Goal: Task Accomplishment & Management: Manage account settings

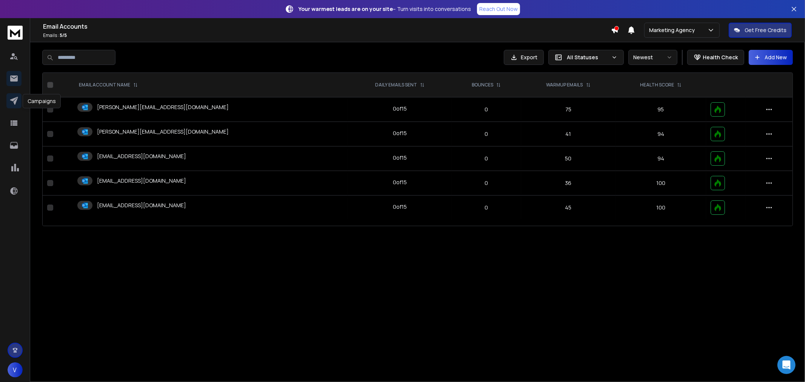
click at [21, 97] on link at bounding box center [13, 100] width 15 height 15
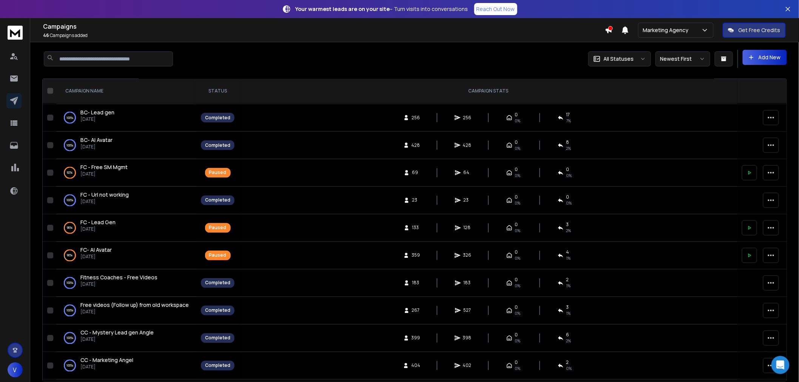
scroll to position [997, 0]
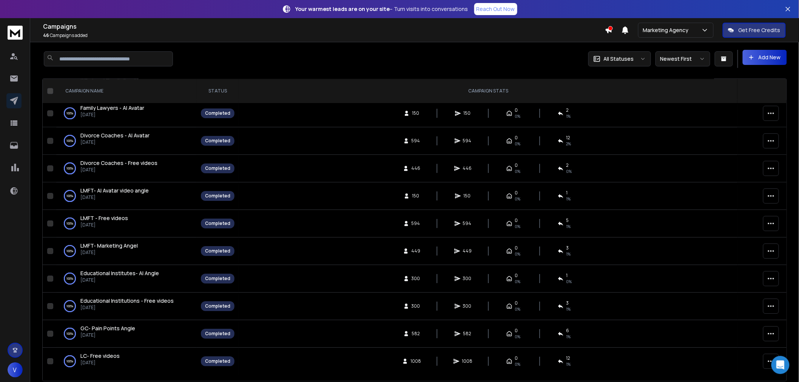
click at [670, 53] on button "Newest First" at bounding box center [682, 58] width 55 height 15
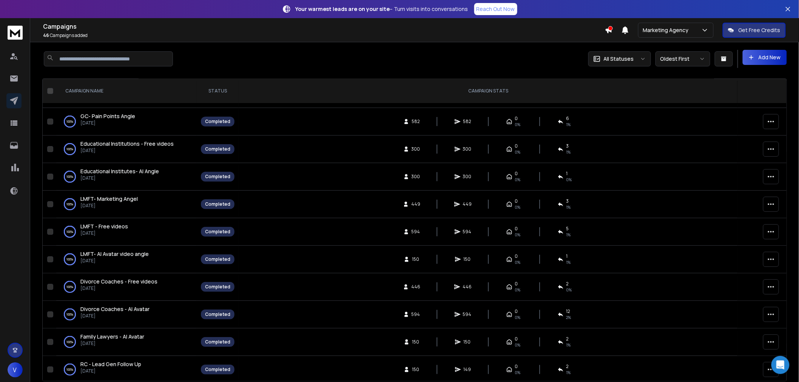
scroll to position [42, 0]
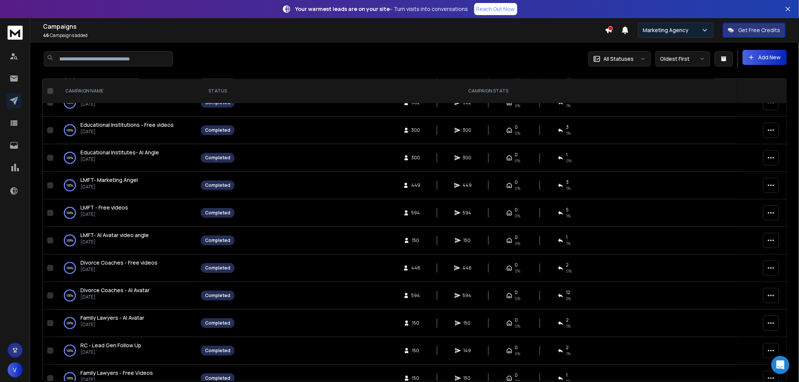
click at [691, 27] on p "Marketing Agency" at bounding box center [667, 30] width 49 height 8
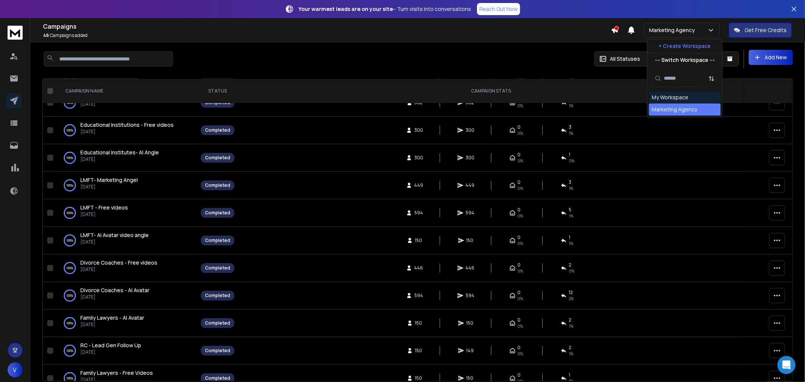
click at [681, 96] on div "My Workspace" at bounding box center [670, 98] width 37 height 8
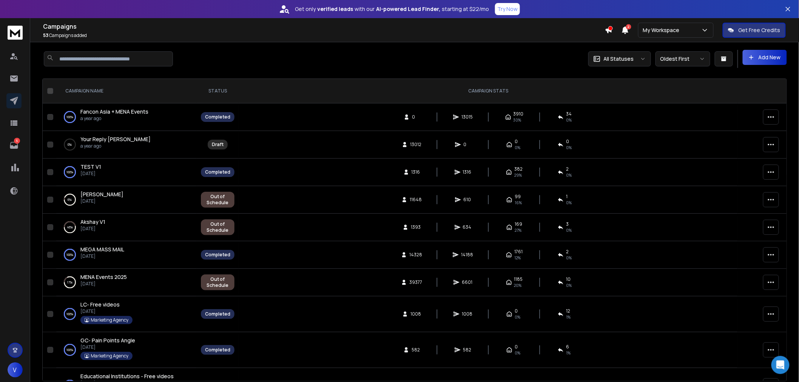
click at [138, 115] on span "Fancon Asia + MENA Events" at bounding box center [114, 111] width 68 height 7
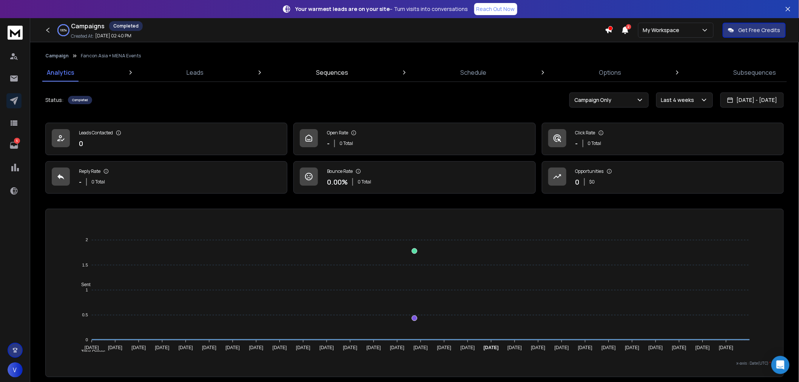
click at [331, 74] on p "Sequences" at bounding box center [332, 72] width 32 height 9
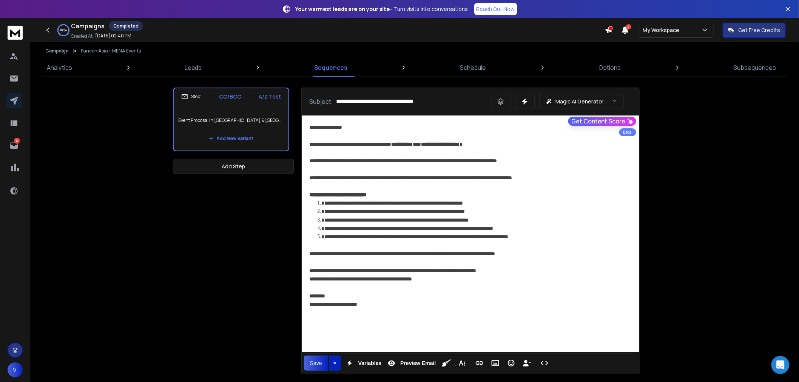
scroll to position [8, 0]
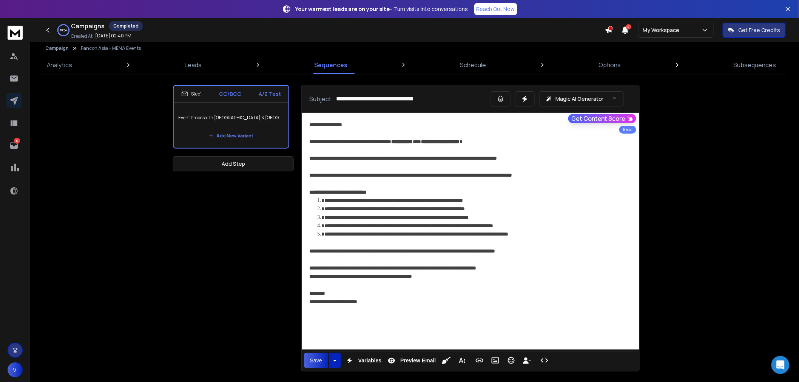
click at [330, 200] on li "**********" at bounding box center [477, 200] width 307 height 8
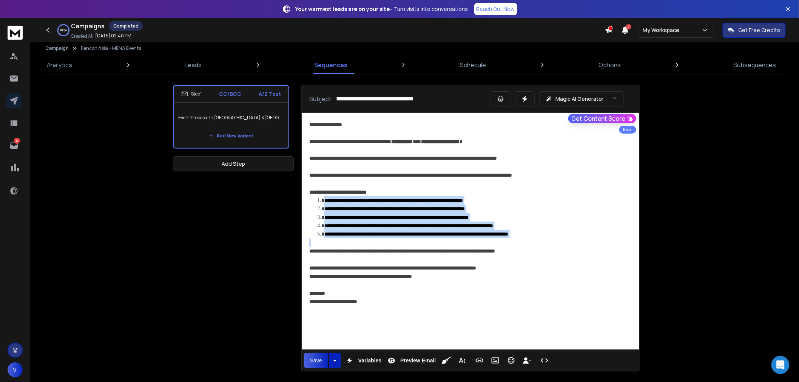
drag, startPoint x: 330, startPoint y: 200, endPoint x: 362, endPoint y: 232, distance: 44.8
click at [362, 232] on ol "**********" at bounding box center [470, 217] width 322 height 42
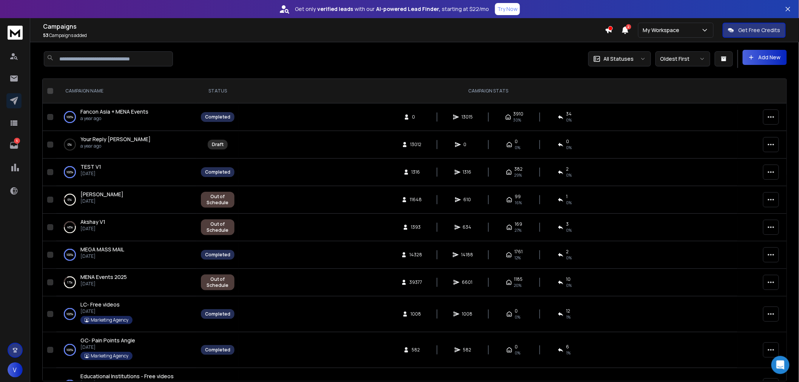
click at [123, 280] on span "MENA Events 2025" at bounding box center [103, 276] width 46 height 7
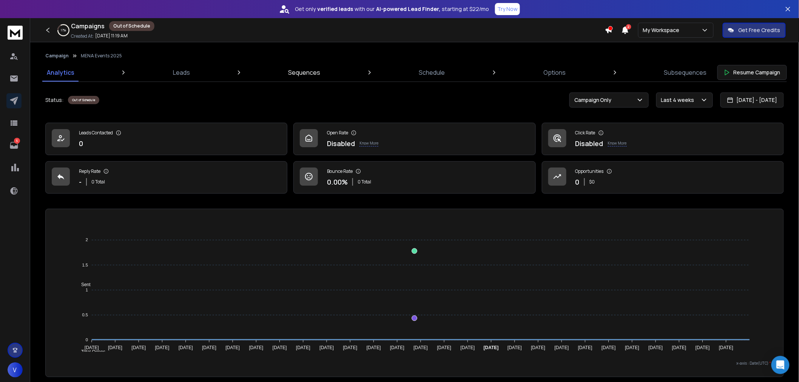
click at [320, 70] on link "Sequences" at bounding box center [304, 72] width 41 height 18
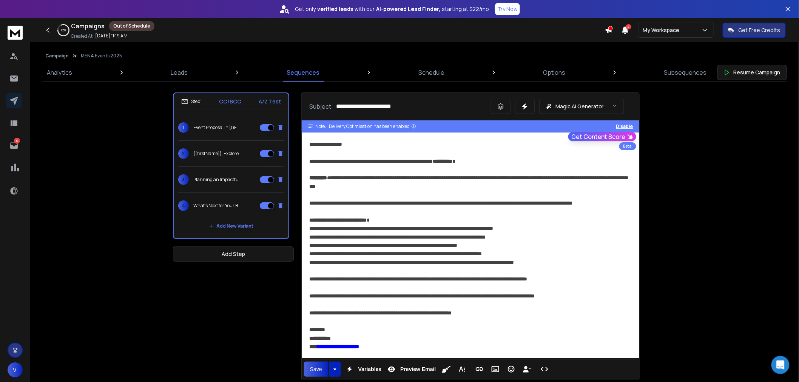
click at [216, 151] on p "{{firstName}}, Explore Unique Event Opportunities in Dubai! 🌟" at bounding box center [217, 154] width 48 height 6
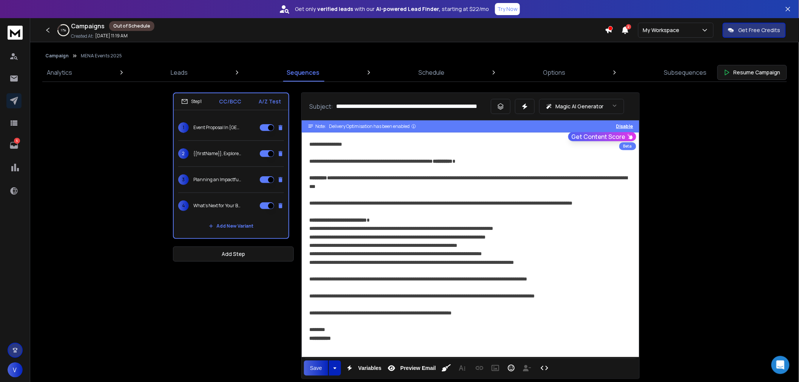
click at [220, 180] on p "Planning an Impactful Event in Dubai, {{firstName}}? Let Us Guide You!" at bounding box center [217, 180] width 48 height 6
click at [220, 197] on div "4 What's Next for Your Brand in Dubai, {{firstName}}? Find Out!" at bounding box center [231, 206] width 106 height 26
type input "**********"
click at [52, 32] on button at bounding box center [48, 30] width 10 height 15
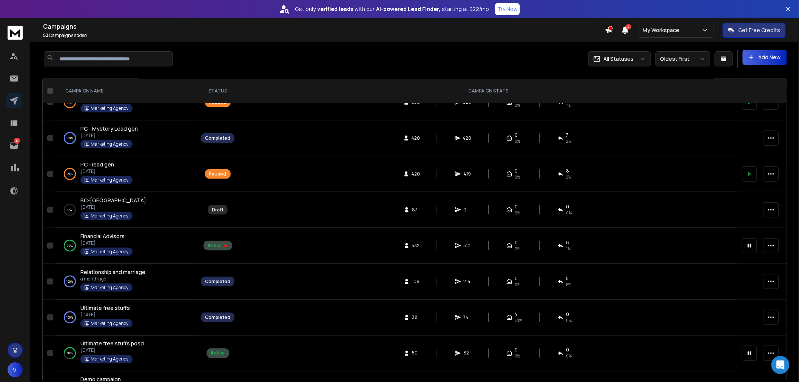
scroll to position [1576, 0]
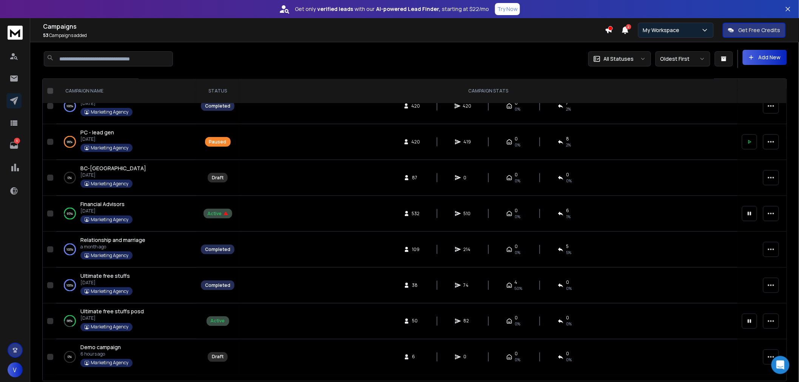
click at [674, 28] on p "My Workspace" at bounding box center [663, 30] width 40 height 8
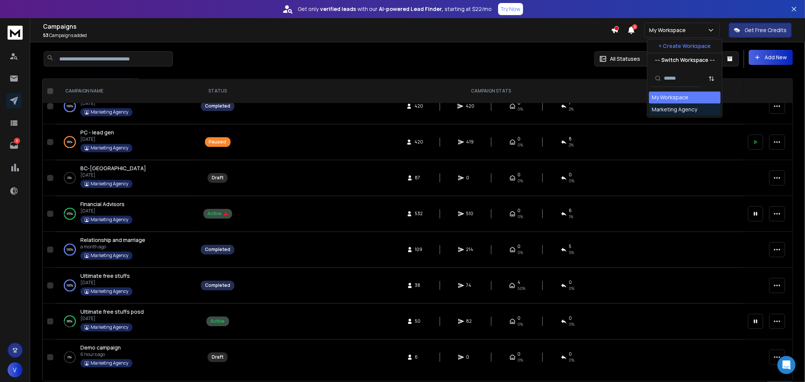
click at [685, 107] on div "Marketing Agency" at bounding box center [674, 110] width 45 height 8
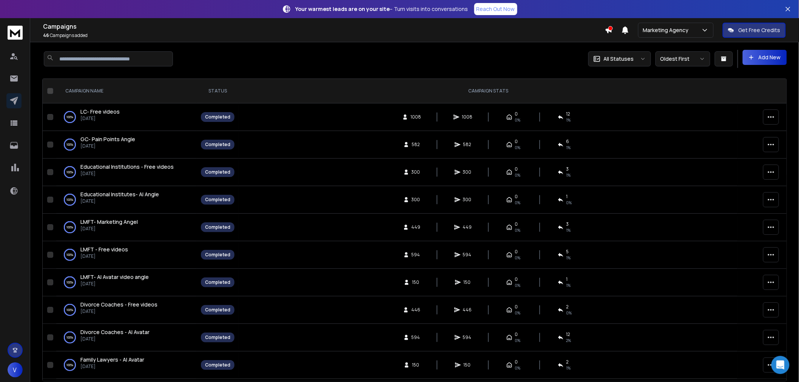
click at [673, 62] on button "Oldest First" at bounding box center [682, 58] width 55 height 15
click at [667, 59] on button "Newest First" at bounding box center [682, 58] width 55 height 15
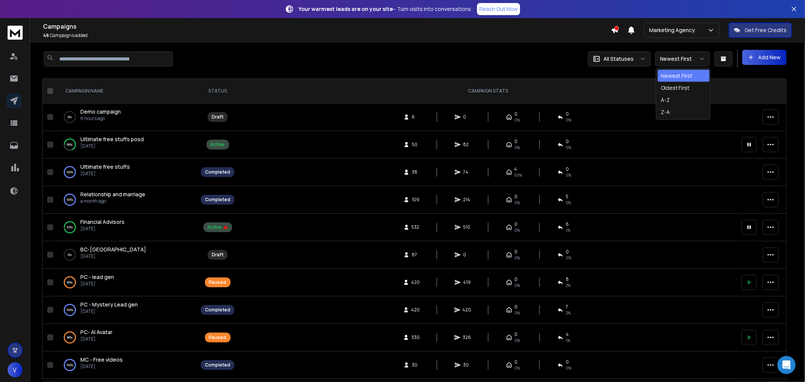
click at [476, 66] on div "Campaigns 46 Campaigns Added All Statuses Newest First Add New" at bounding box center [600, 59] width 372 height 18
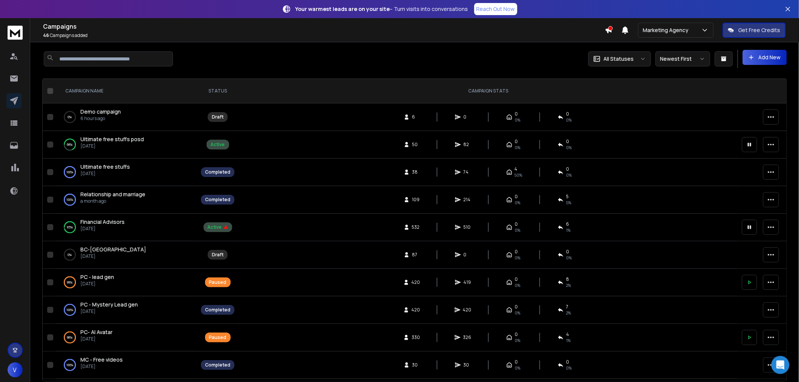
click at [117, 140] on span "Ultimate free stuffs posd" at bounding box center [111, 138] width 63 height 7
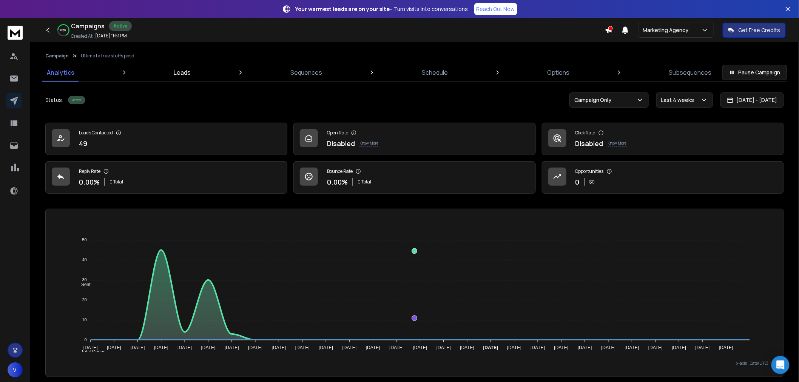
click at [187, 69] on p "Leads" at bounding box center [182, 72] width 17 height 9
